Goal: Navigation & Orientation: Find specific page/section

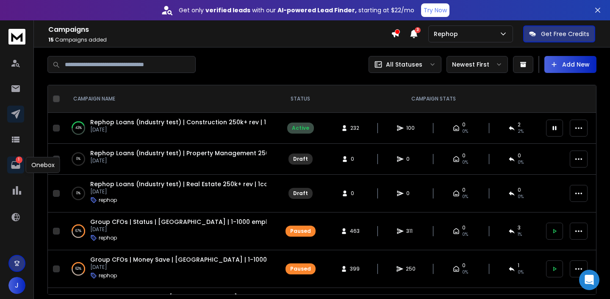
click at [14, 163] on icon at bounding box center [16, 165] width 10 height 10
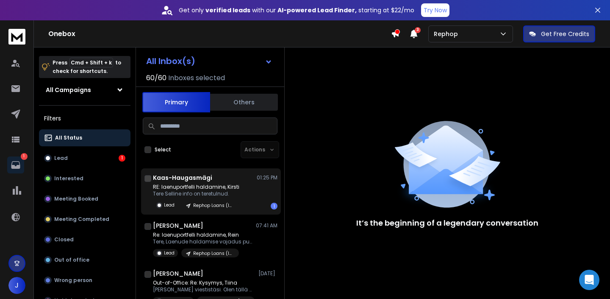
click at [205, 196] on p "Tere Selline info on teretulnud." at bounding box center [196, 193] width 86 height 7
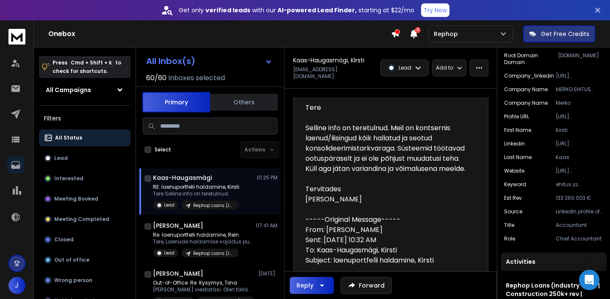
scroll to position [57, 0]
click at [242, 99] on button "Others" at bounding box center [244, 102] width 68 height 19
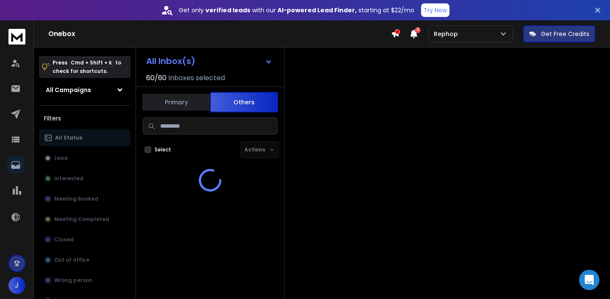
scroll to position [0, 0]
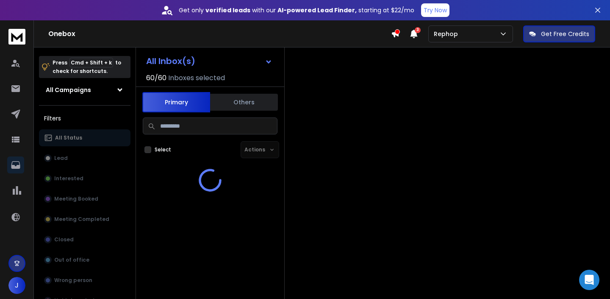
click at [188, 100] on button "Primary" at bounding box center [176, 102] width 68 height 20
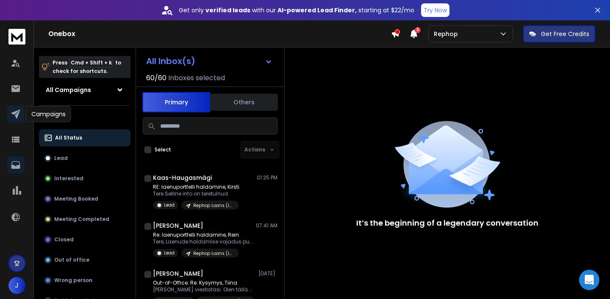
click at [19, 113] on icon at bounding box center [16, 114] width 10 height 10
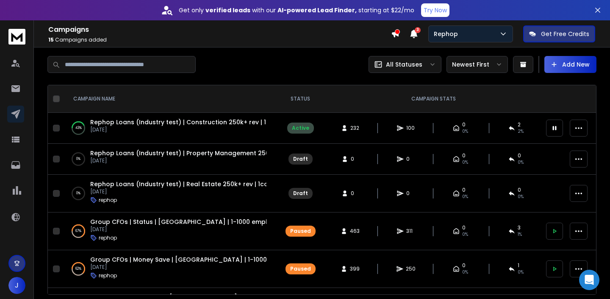
click at [458, 30] on p "Rephop" at bounding box center [448, 34] width 28 height 8
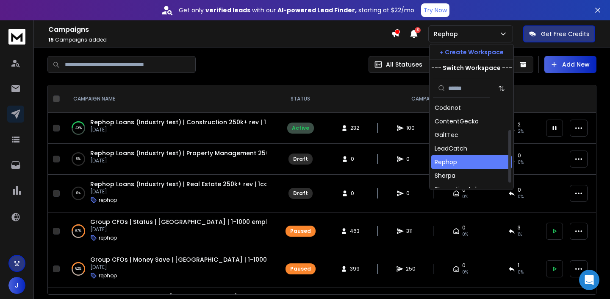
scroll to position [51, 0]
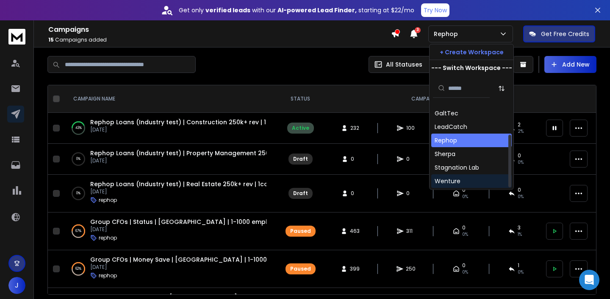
click at [450, 181] on div "Wenture" at bounding box center [447, 181] width 26 height 8
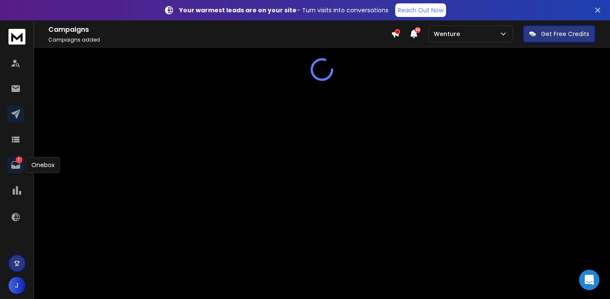
click at [17, 164] on icon at bounding box center [16, 165] width 10 height 10
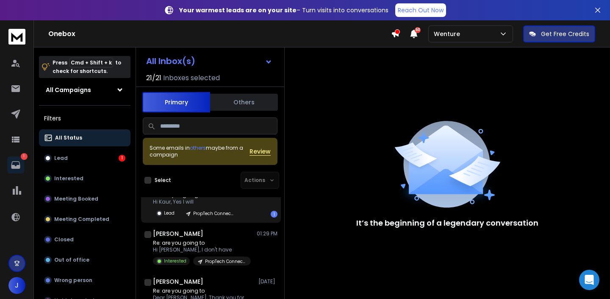
scroll to position [24, 0]
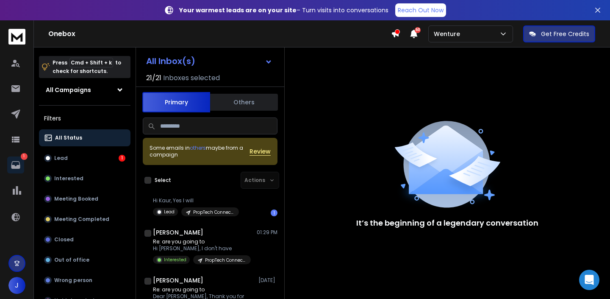
click at [216, 196] on div "Some emails in others maybe from a campaign Review Select Actions [PERSON_NAME]…" at bounding box center [210, 266] width 148 height 304
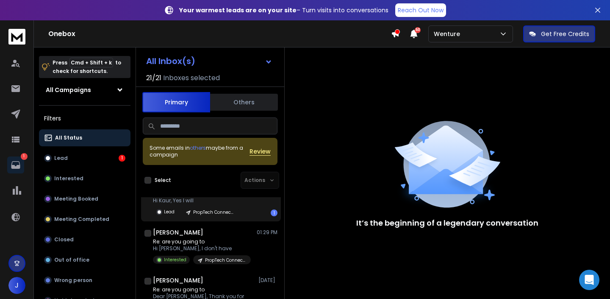
click at [211, 206] on div "Re: are you going to Hi Kaur, Yes I will Lead PropTech Connect | Attendees | [D…" at bounding box center [196, 203] width 86 height 26
